Goal: Information Seeking & Learning: Check status

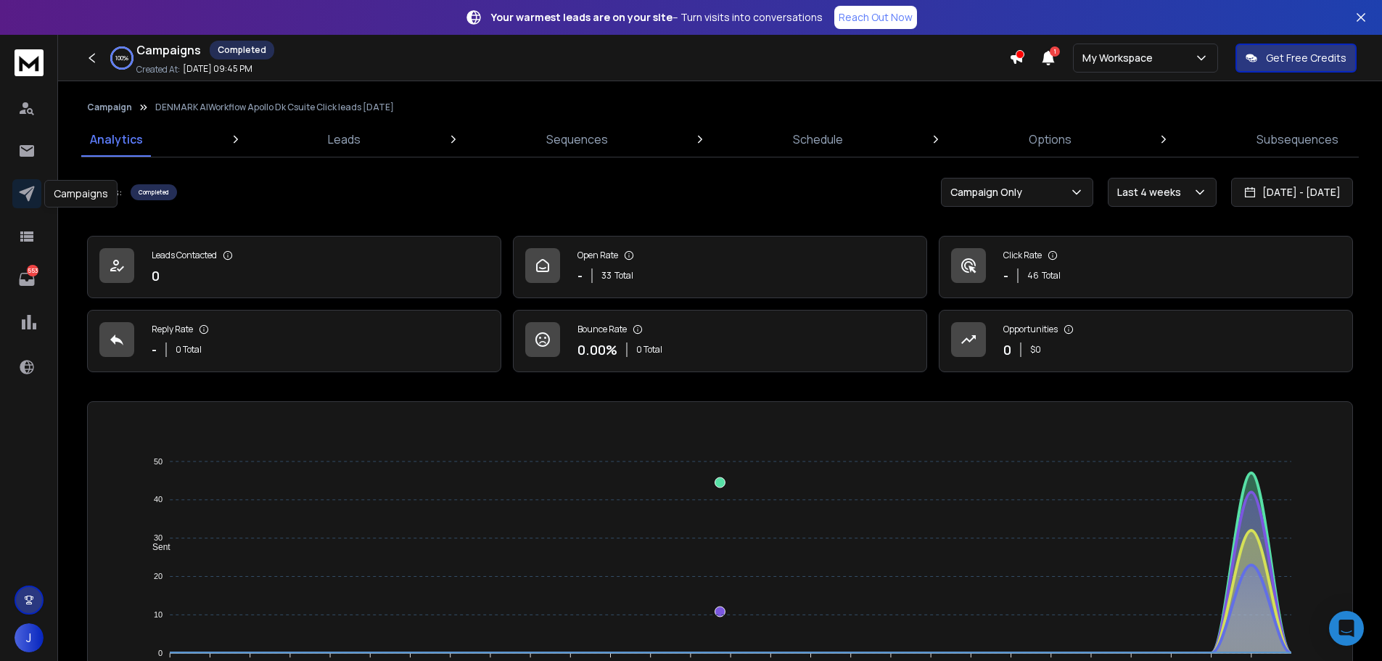
click at [21, 189] on icon at bounding box center [26, 193] width 17 height 17
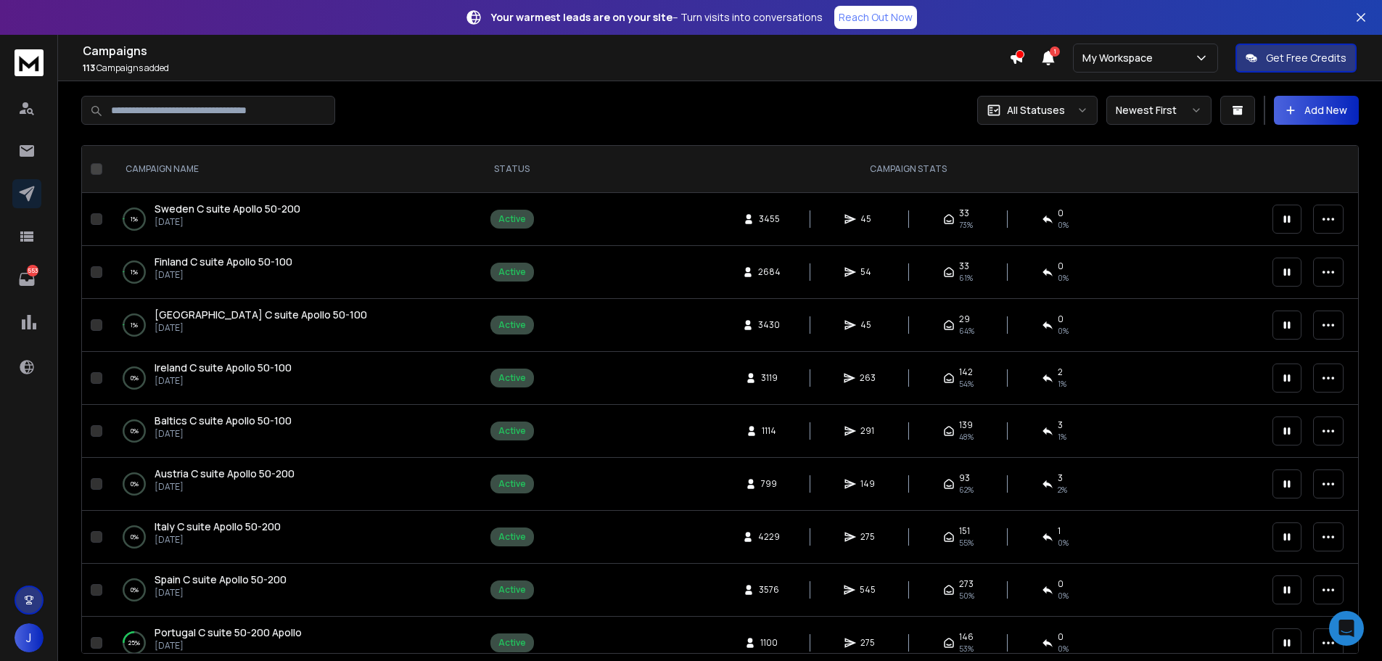
click at [269, 266] on span "Finland C suite Apollo 50-100" at bounding box center [223, 262] width 138 height 14
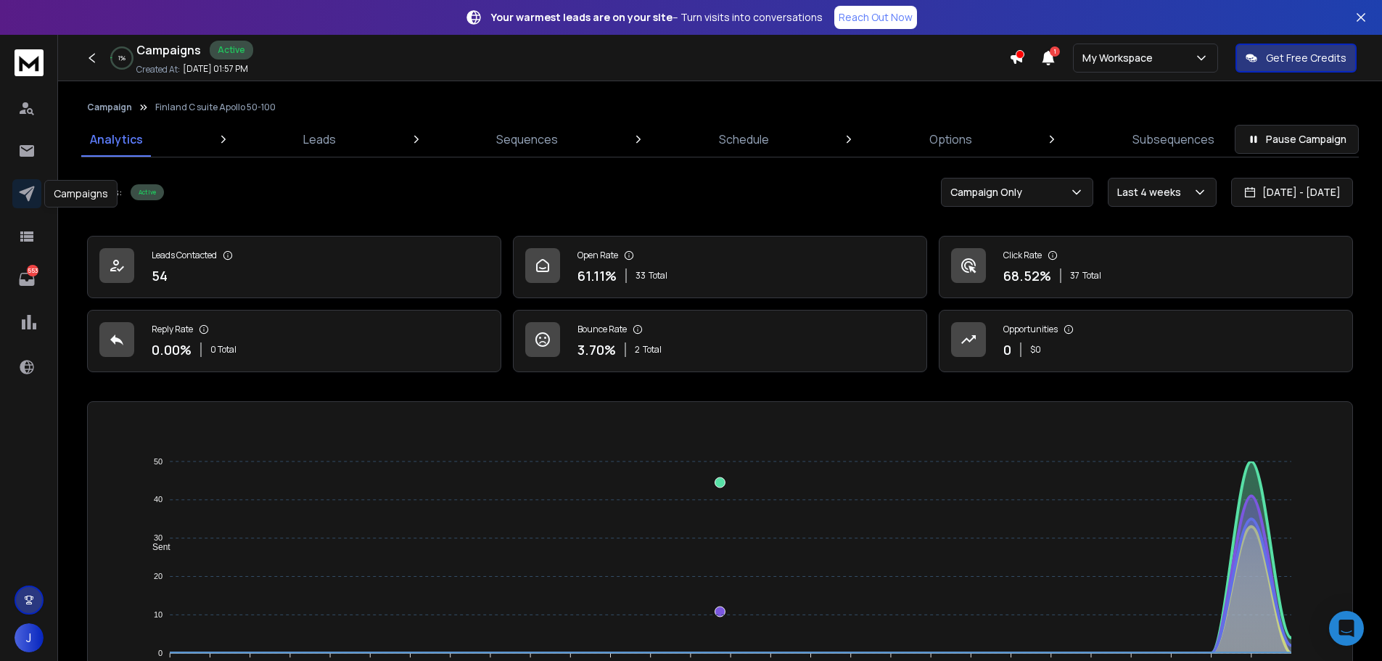
click at [30, 189] on icon at bounding box center [26, 193] width 15 height 15
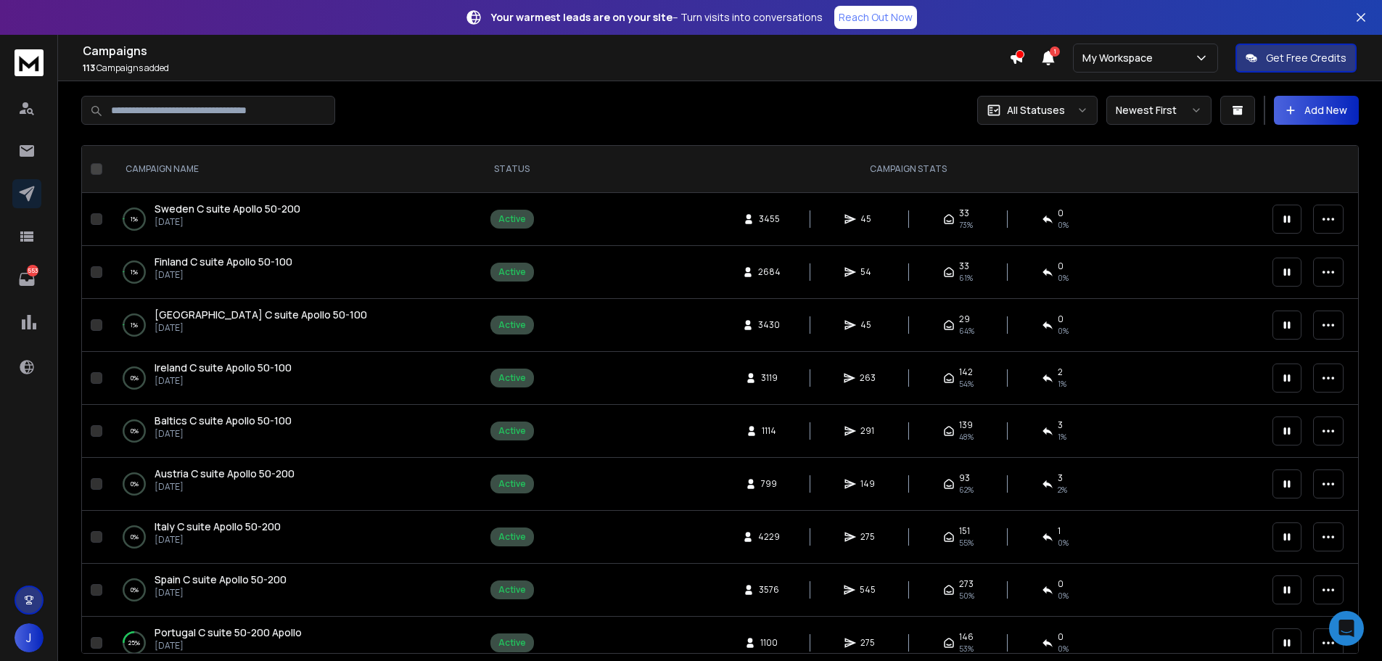
click at [282, 316] on span "[GEOGRAPHIC_DATA] C suite Apollo 50-100" at bounding box center [260, 315] width 212 height 14
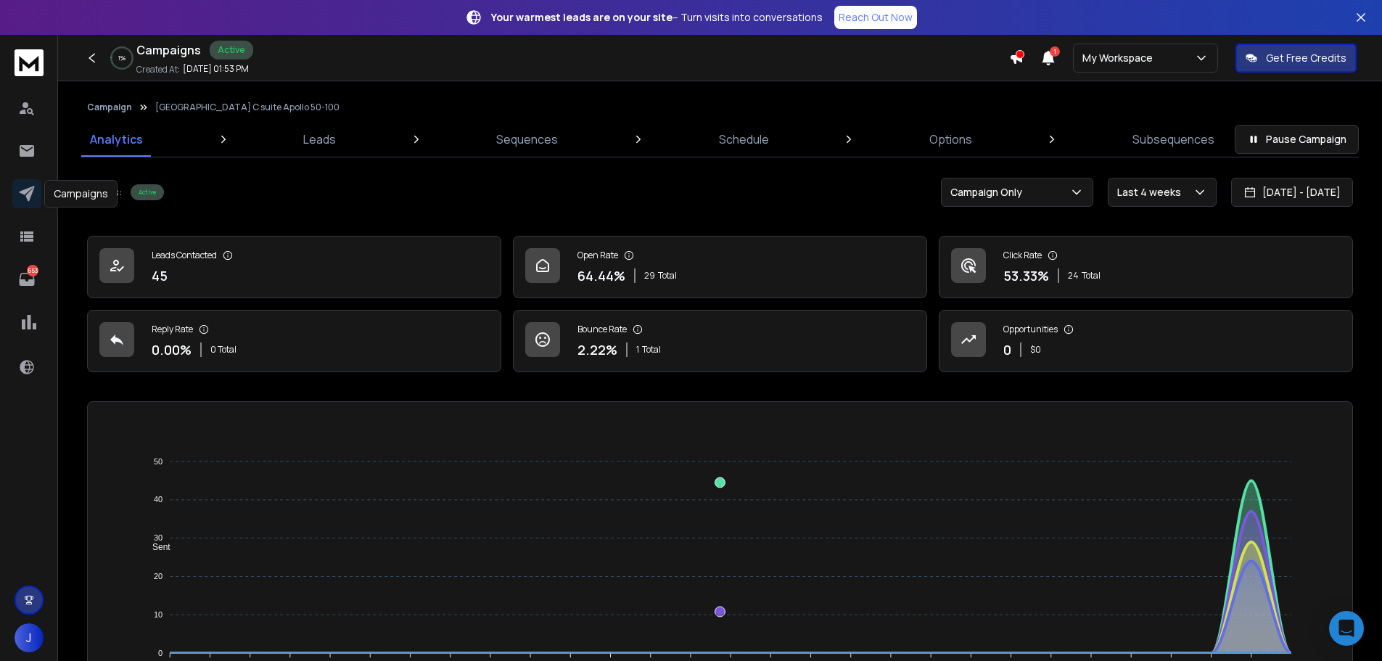
click at [30, 193] on icon at bounding box center [26, 193] width 15 height 15
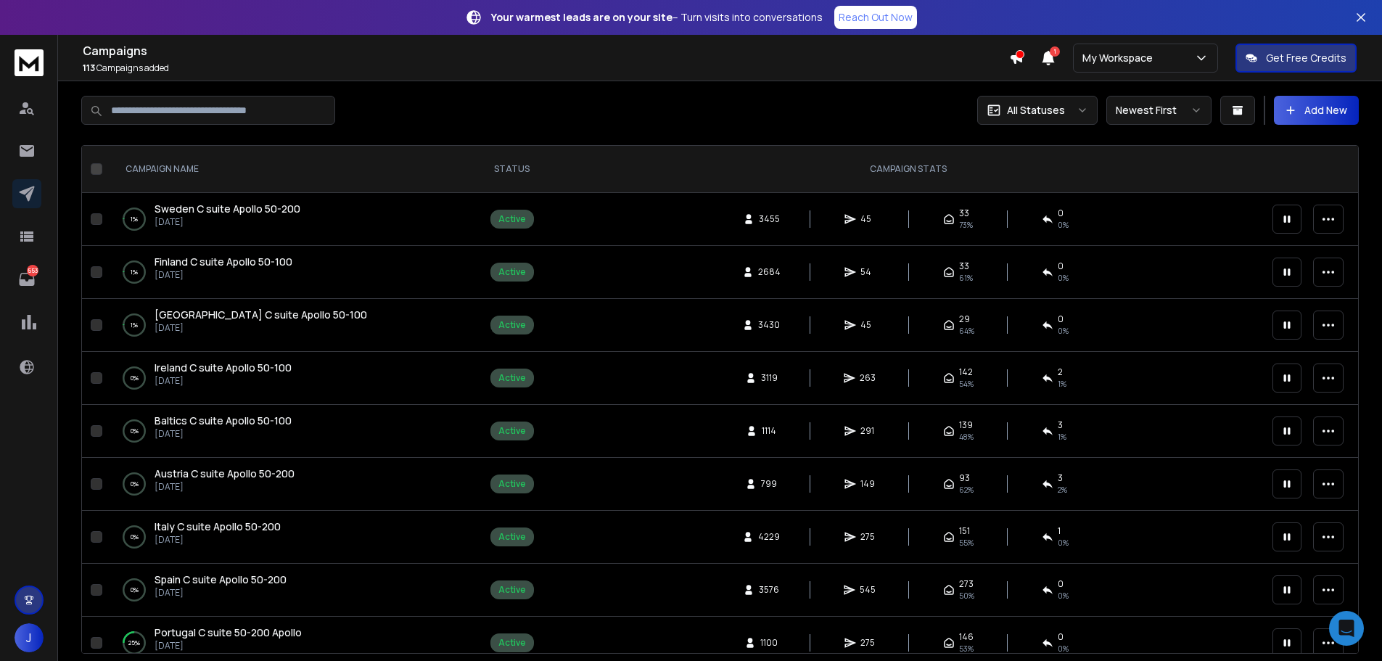
click at [231, 364] on span "Ireland C suite Apollo 50-100" at bounding box center [222, 367] width 137 height 14
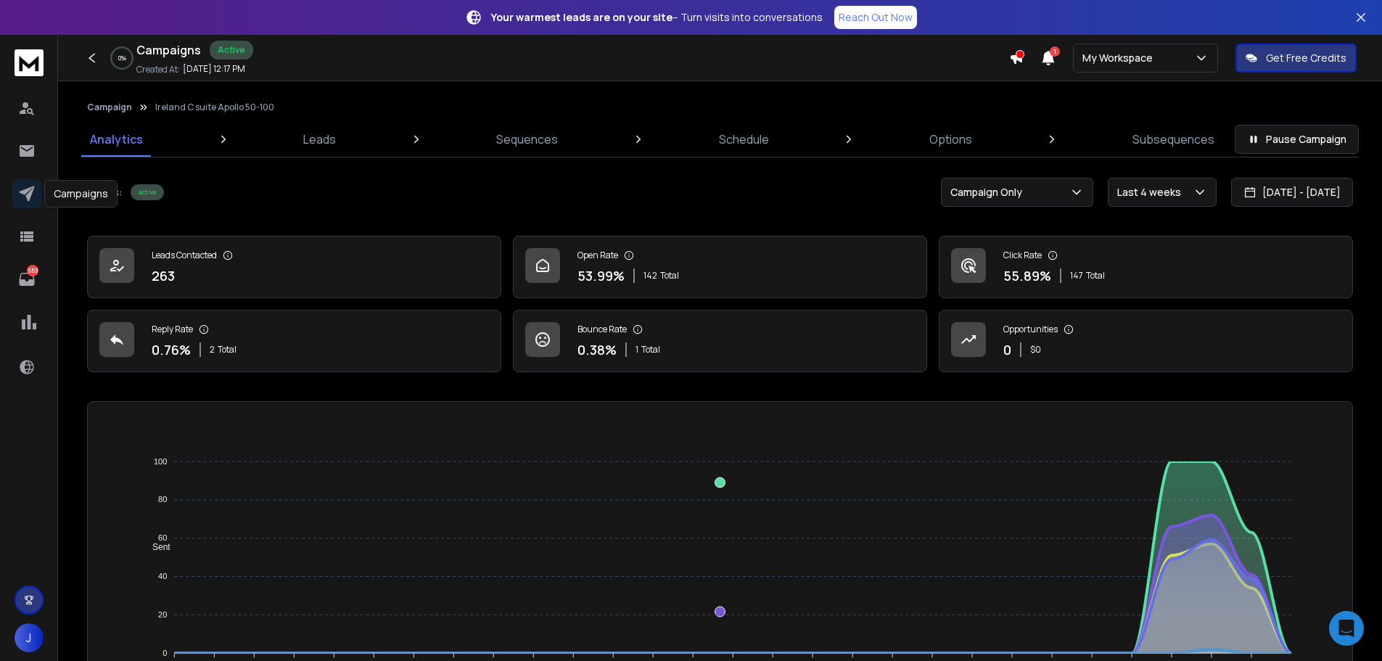
click at [30, 194] on icon at bounding box center [26, 193] width 15 height 15
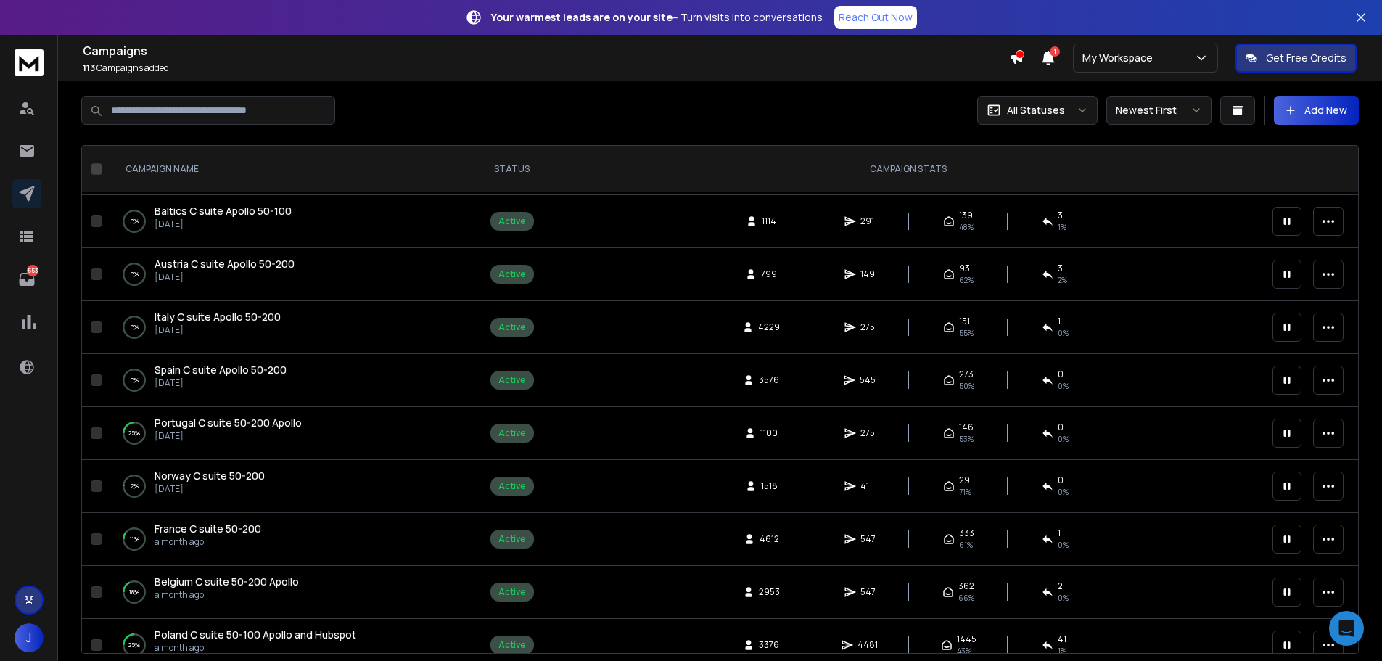
scroll to position [363, 0]
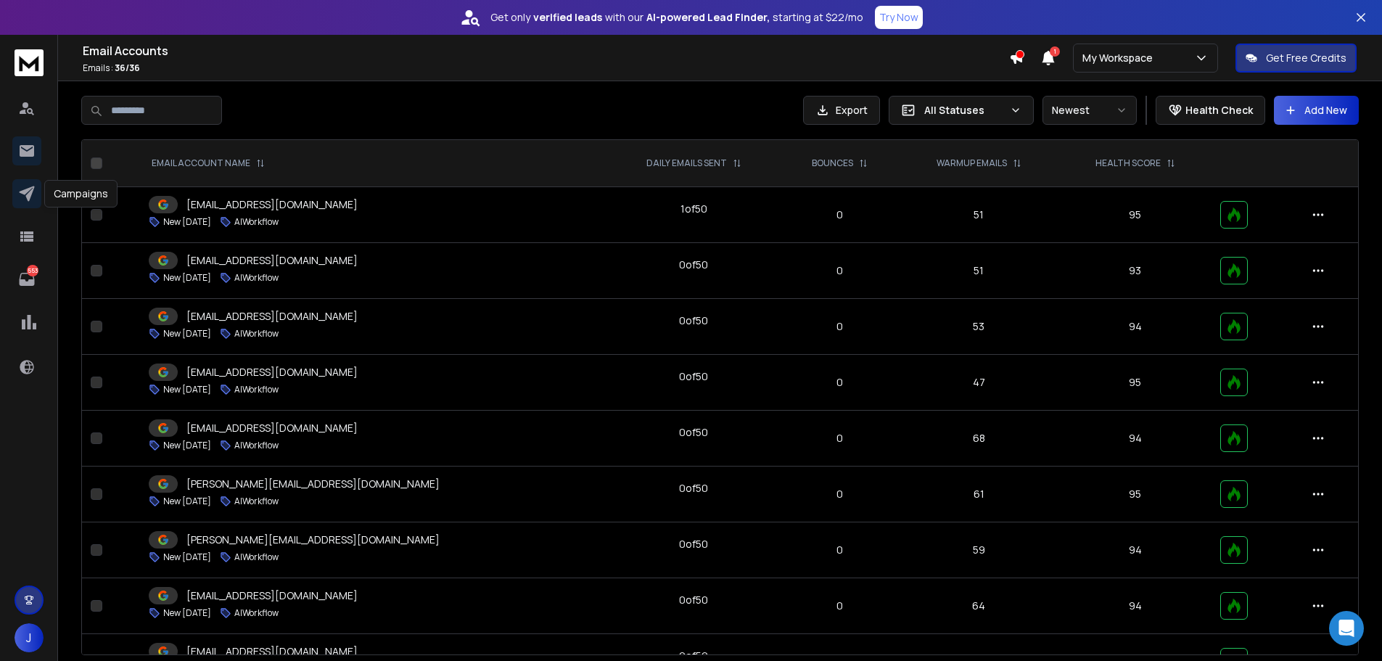
click at [28, 197] on icon at bounding box center [26, 193] width 15 height 15
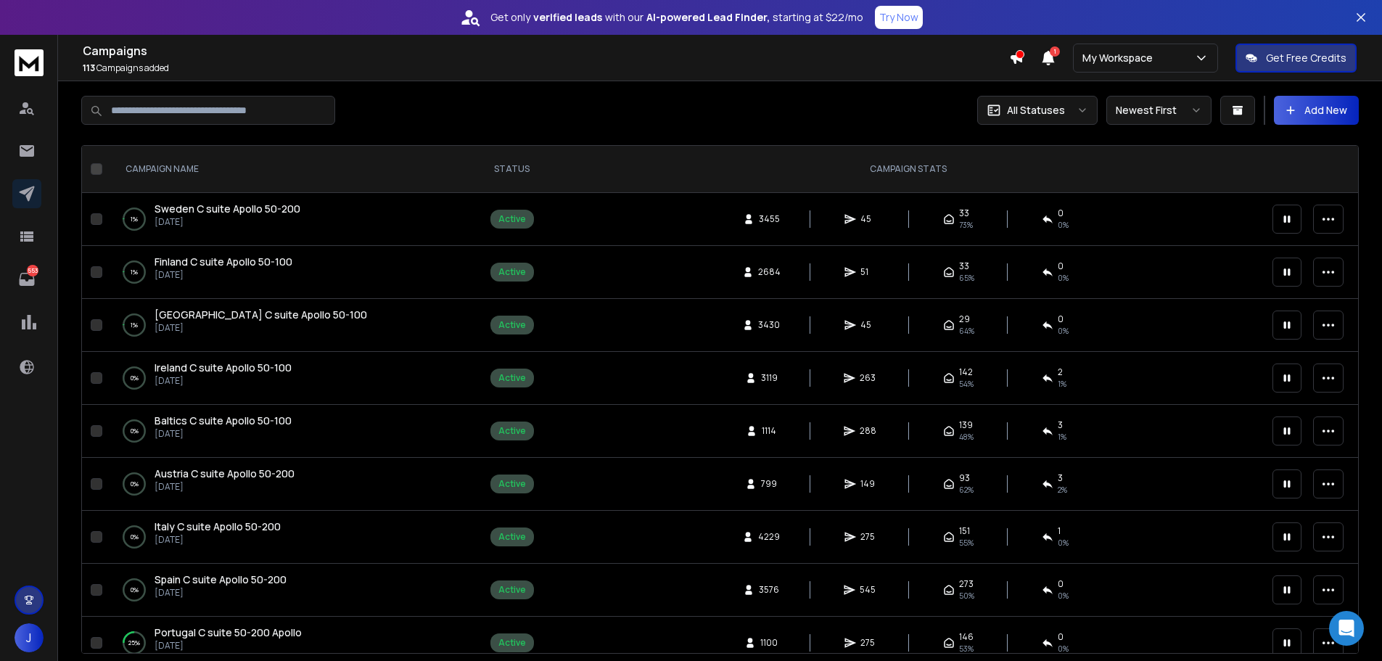
click at [209, 210] on span "Sweden C suite Apollo 50-200" at bounding box center [227, 209] width 146 height 14
